Goal: Task Accomplishment & Management: Manage account settings

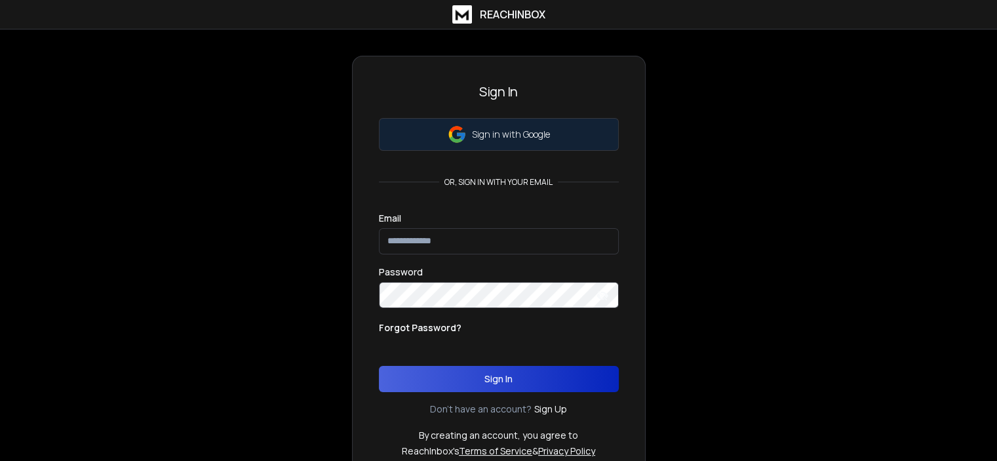
type input "**********"
click at [518, 144] on button "Sign in with Google" at bounding box center [499, 134] width 240 height 33
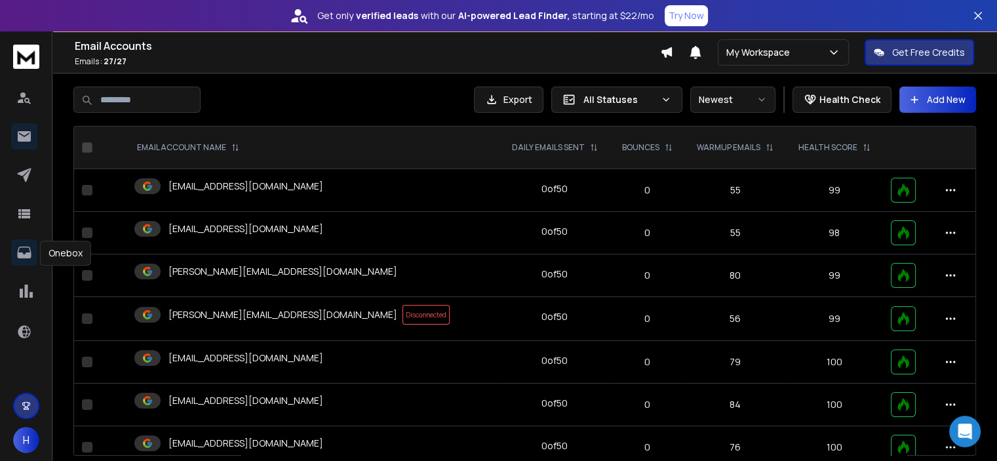
click at [20, 256] on icon at bounding box center [24, 252] width 14 height 12
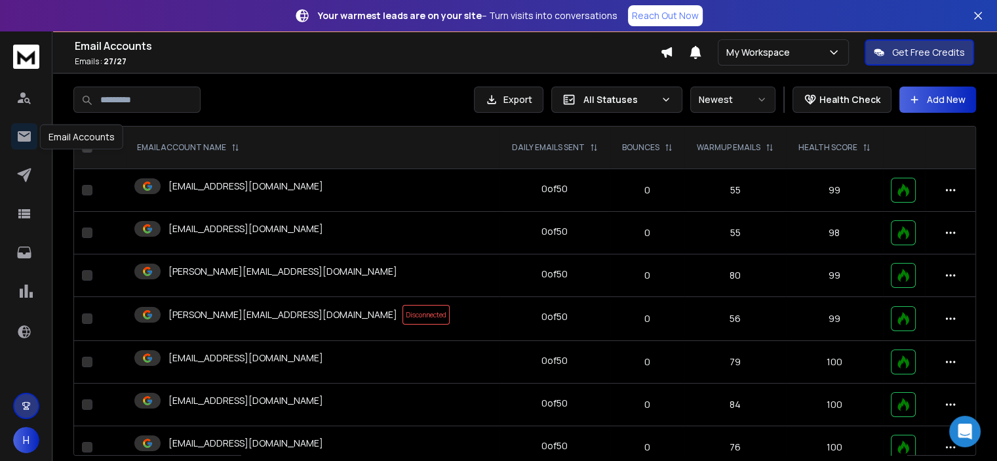
click at [28, 140] on icon at bounding box center [24, 136] width 13 height 10
click at [20, 137] on icon at bounding box center [24, 136] width 13 height 10
click at [20, 177] on icon at bounding box center [24, 175] width 16 height 16
click at [26, 173] on icon at bounding box center [24, 175] width 16 height 16
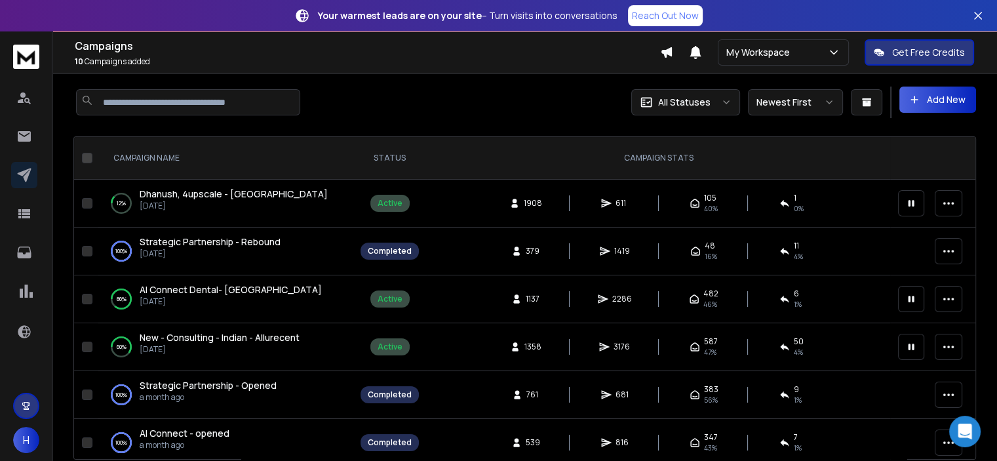
click at [206, 189] on span "Dhanush, 4upscale - [GEOGRAPHIC_DATA]" at bounding box center [234, 193] width 188 height 12
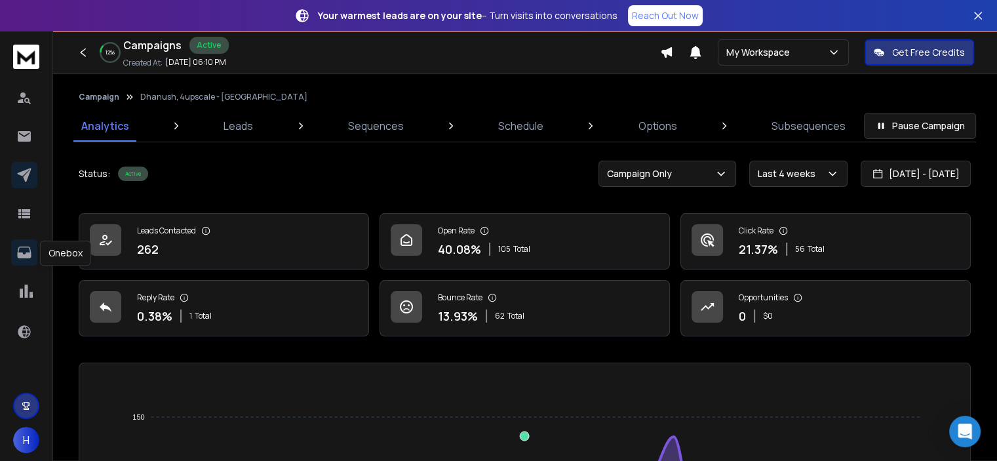
click at [32, 250] on link at bounding box center [24, 252] width 26 height 26
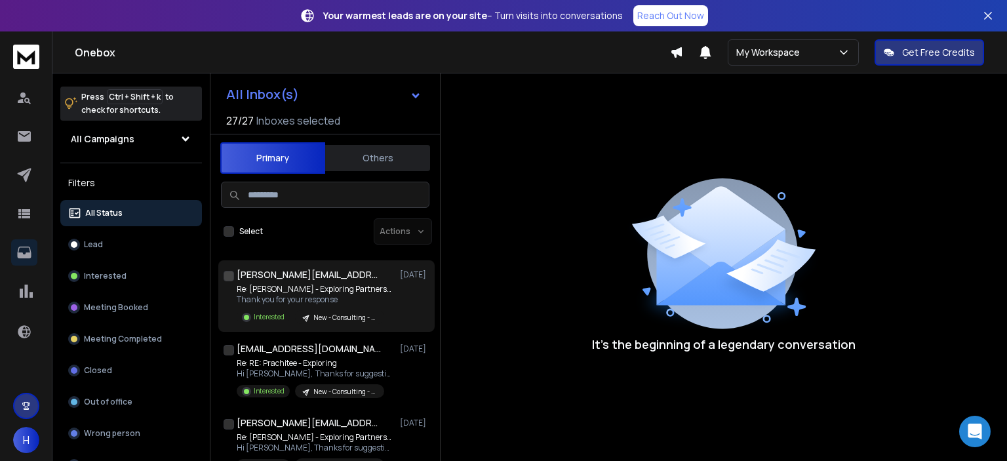
click at [367, 296] on p "Thank you for your response" at bounding box center [315, 299] width 157 height 10
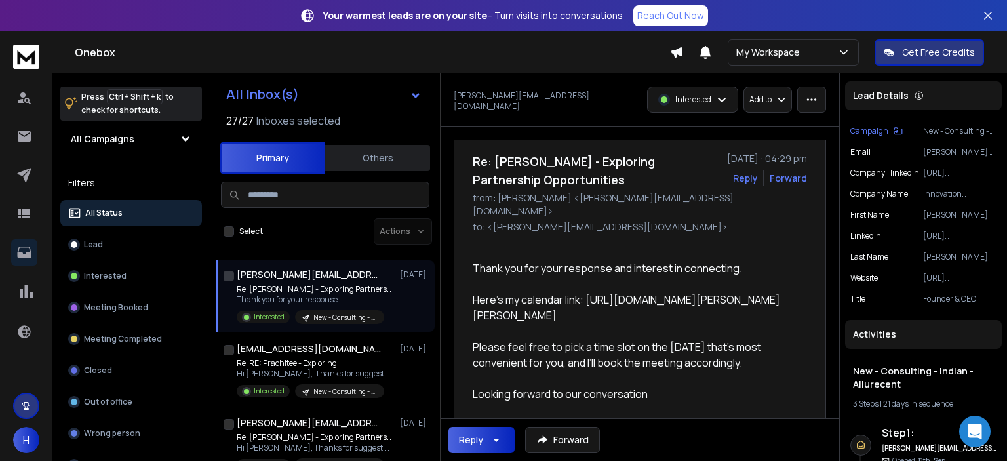
scroll to position [66, 0]
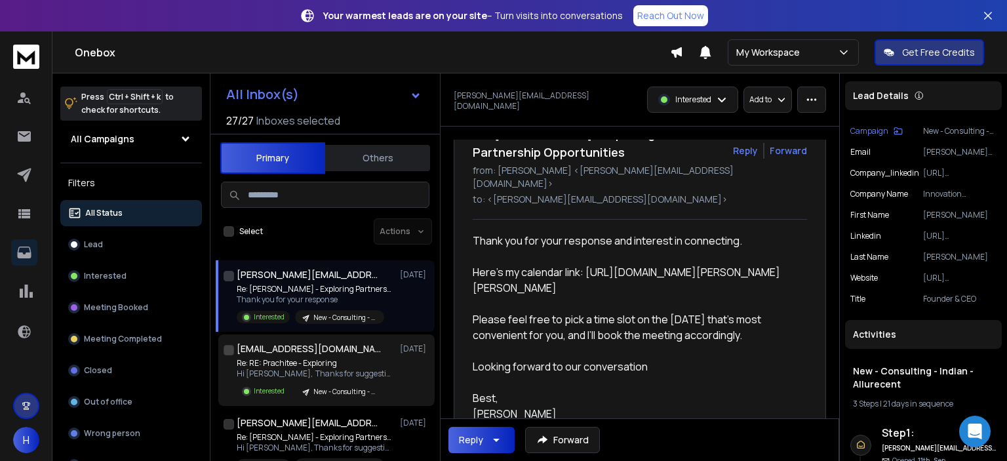
click at [330, 359] on p "Re: RE: Prachitee - Exploring" at bounding box center [315, 363] width 157 height 10
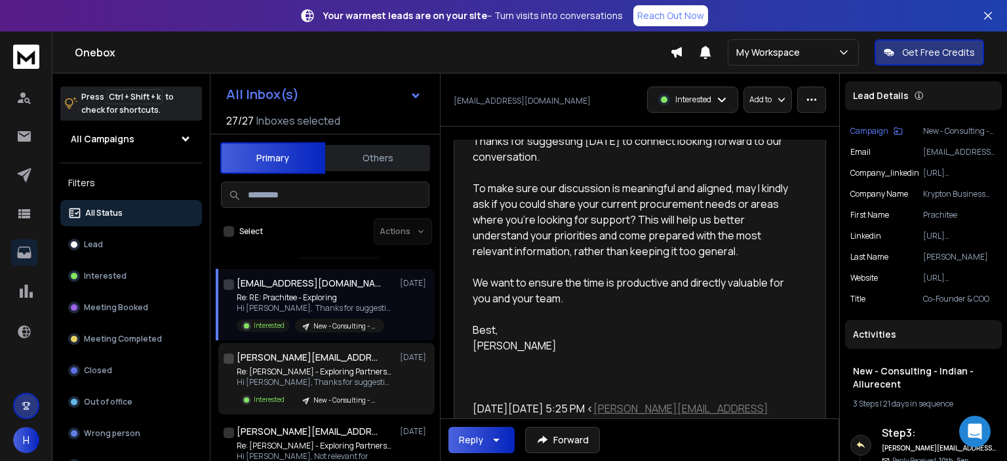
click at [313, 358] on h1 "jigyasa@30thfeb.com" at bounding box center [309, 357] width 144 height 13
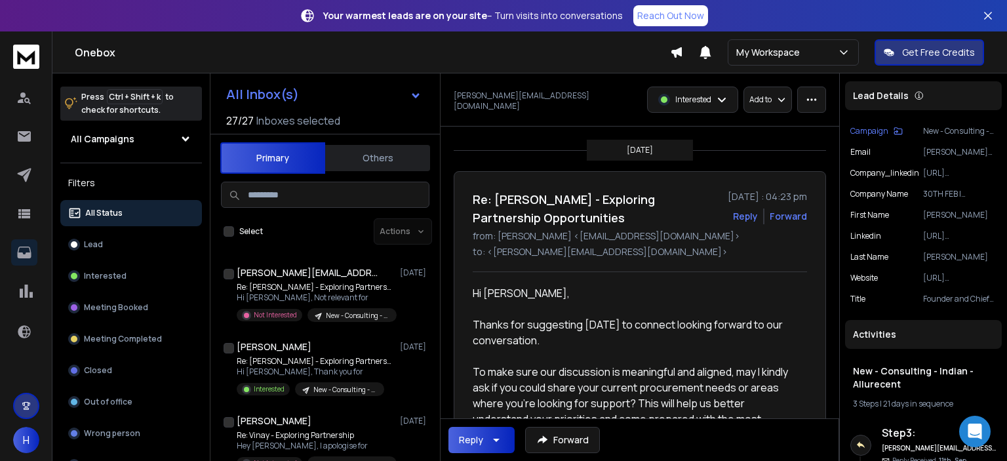
scroll to position [262, 0]
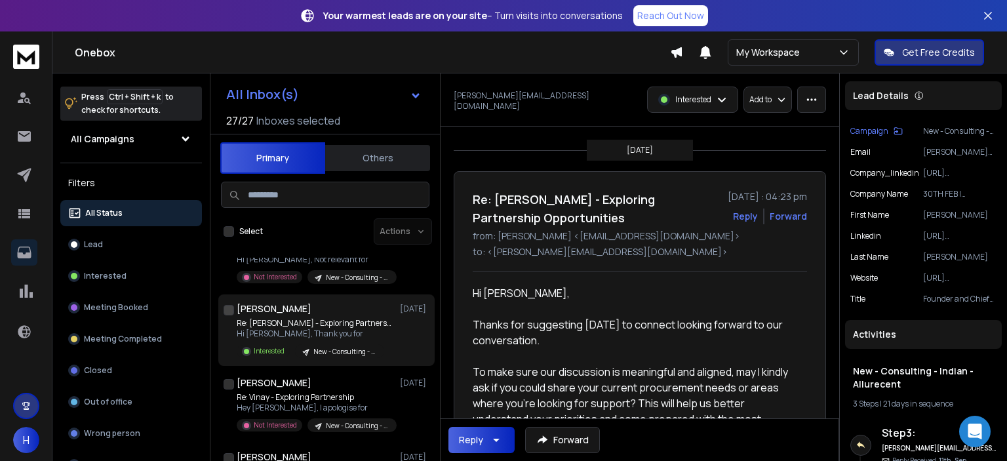
click at [335, 332] on p "Hi Stephen, Thank you for" at bounding box center [315, 333] width 157 height 10
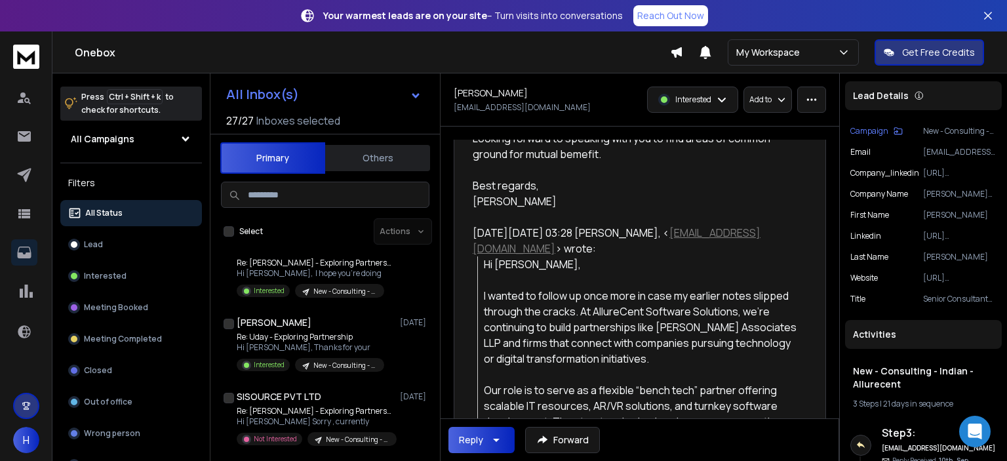
scroll to position [918, 0]
